Goal: Communication & Community: Answer question/provide support

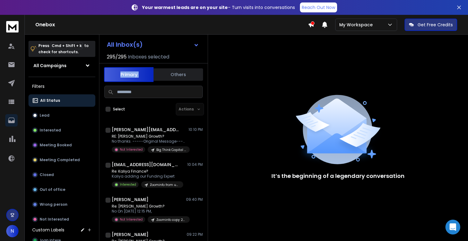
drag, startPoint x: 0, startPoint y: 0, endPoint x: 157, endPoint y: 74, distance: 173.8
click at [152, 76] on button "Primary" at bounding box center [129, 74] width 50 height 15
click at [157, 75] on button "Others" at bounding box center [179, 75] width 50 height 14
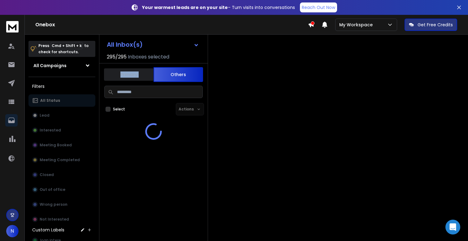
click at [157, 75] on button "Others" at bounding box center [179, 74] width 50 height 15
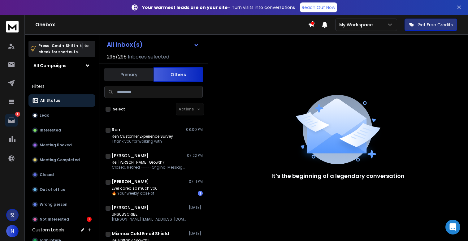
click at [123, 82] on div "Primary Others Select Actions Ren 08:00 PM Ren Customer Experience Survey Thank…" at bounding box center [153, 184] width 108 height 232
click at [122, 74] on button "Primary" at bounding box center [129, 75] width 50 height 14
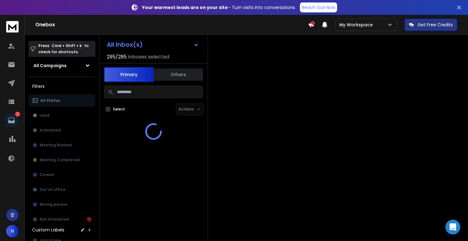
click at [122, 74] on button "Primary" at bounding box center [129, 74] width 50 height 15
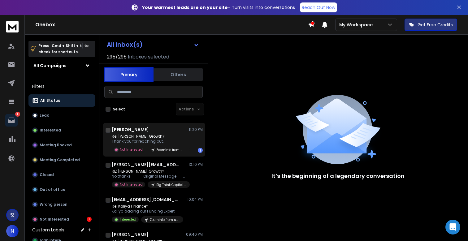
click at [156, 134] on div "[PERSON_NAME] 11:20 PM Re: [PERSON_NAME] Growth? Thank you for reaching out, No…" at bounding box center [157, 140] width 91 height 26
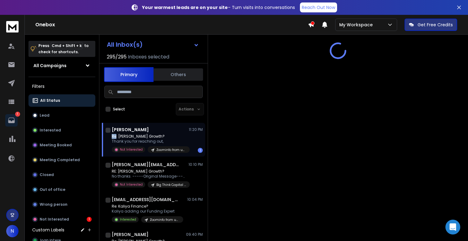
click at [156, 134] on div "[PERSON_NAME] 11:20 PM Re: [PERSON_NAME] Growth? Thank you for reaching out, No…" at bounding box center [157, 140] width 91 height 26
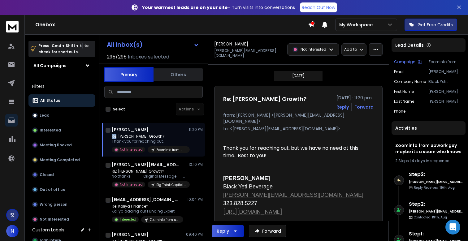
click at [182, 76] on button "Others" at bounding box center [179, 75] width 50 height 14
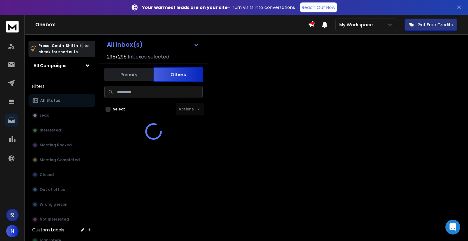
click at [182, 76] on button "Others" at bounding box center [179, 74] width 50 height 15
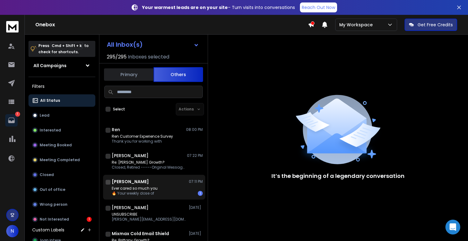
click at [177, 187] on div "Ever cared so much you 🔥 Your weekly dose of 1" at bounding box center [157, 191] width 91 height 10
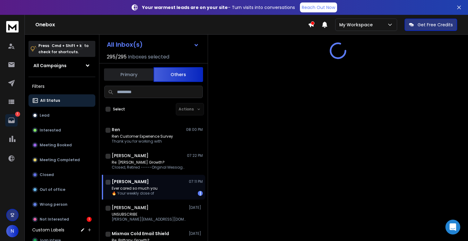
click at [177, 187] on div "Ever cared so much you 🔥 Your weekly dose of 1" at bounding box center [157, 191] width 91 height 10
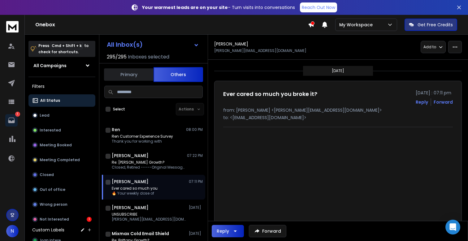
drag, startPoint x: 139, startPoint y: 90, endPoint x: 137, endPoint y: 87, distance: 4.5
click at [139, 90] on input at bounding box center [153, 92] width 99 height 12
click at [136, 85] on div at bounding box center [153, 90] width 103 height 15
click at [134, 79] on button "Primary" at bounding box center [129, 75] width 50 height 14
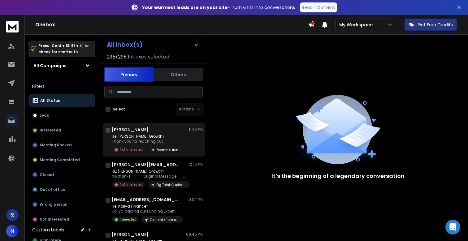
click at [169, 140] on p "Thank you for reaching out," at bounding box center [149, 141] width 74 height 5
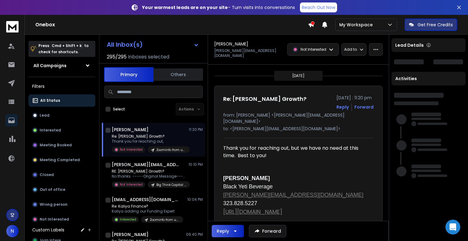
click at [169, 140] on p "Thank you for reaching out," at bounding box center [149, 141] width 74 height 5
